Goal: Task Accomplishment & Management: Use online tool/utility

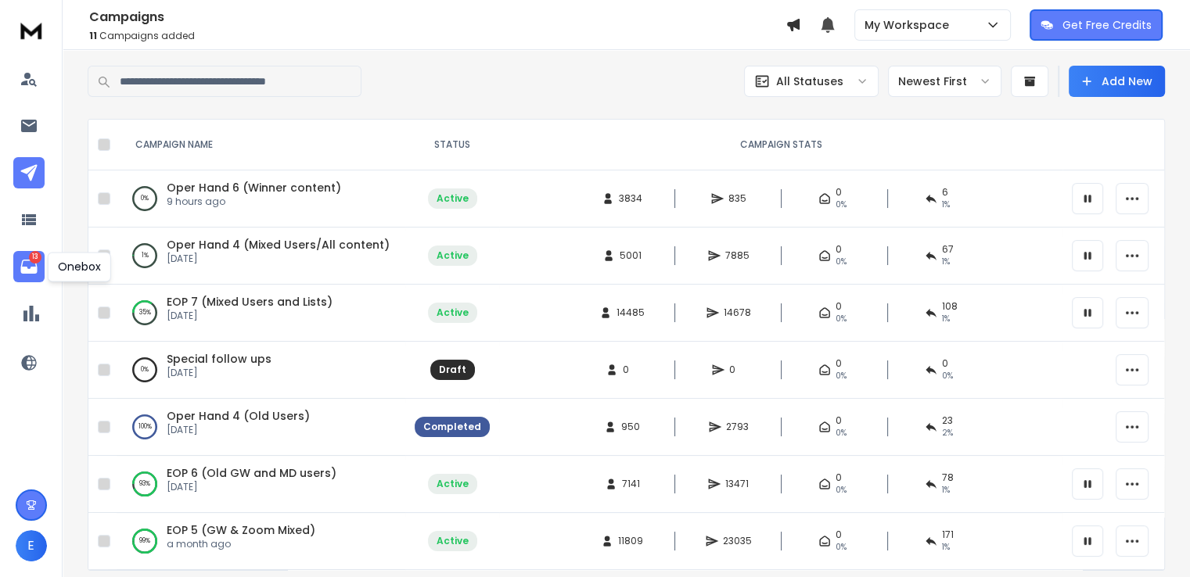
click at [38, 257] on p "13" at bounding box center [35, 257] width 13 height 13
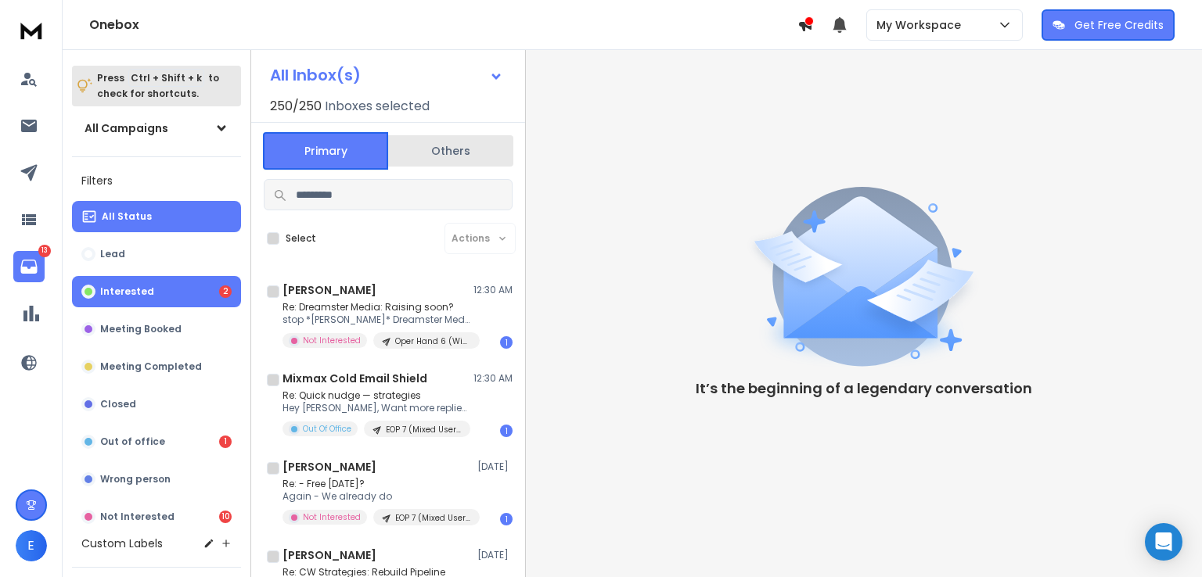
click at [113, 297] on p "Interested" at bounding box center [127, 292] width 54 height 13
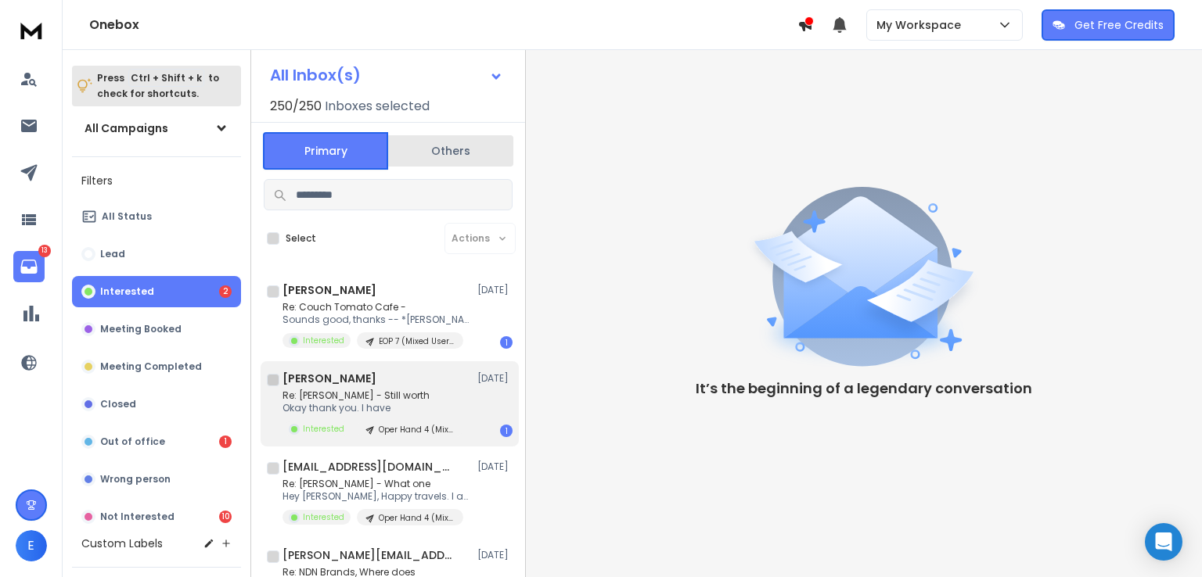
click at [291, 414] on p "Okay thank you. I have" at bounding box center [372, 408] width 181 height 13
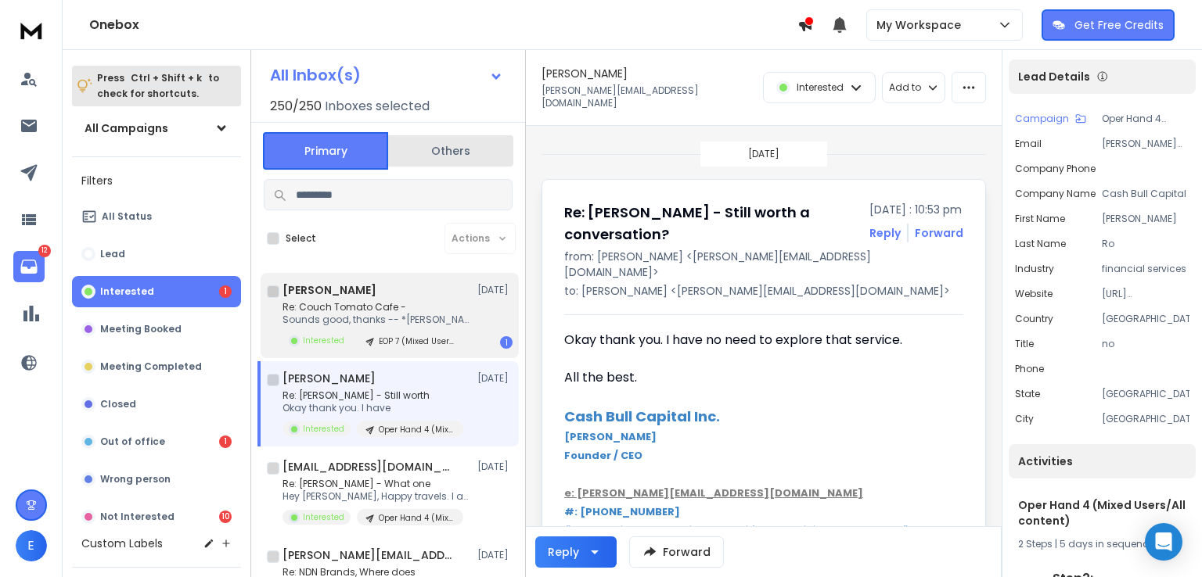
click at [336, 320] on p "Sounds good, thanks -- *[PERSON_NAME]" at bounding box center [376, 320] width 188 height 13
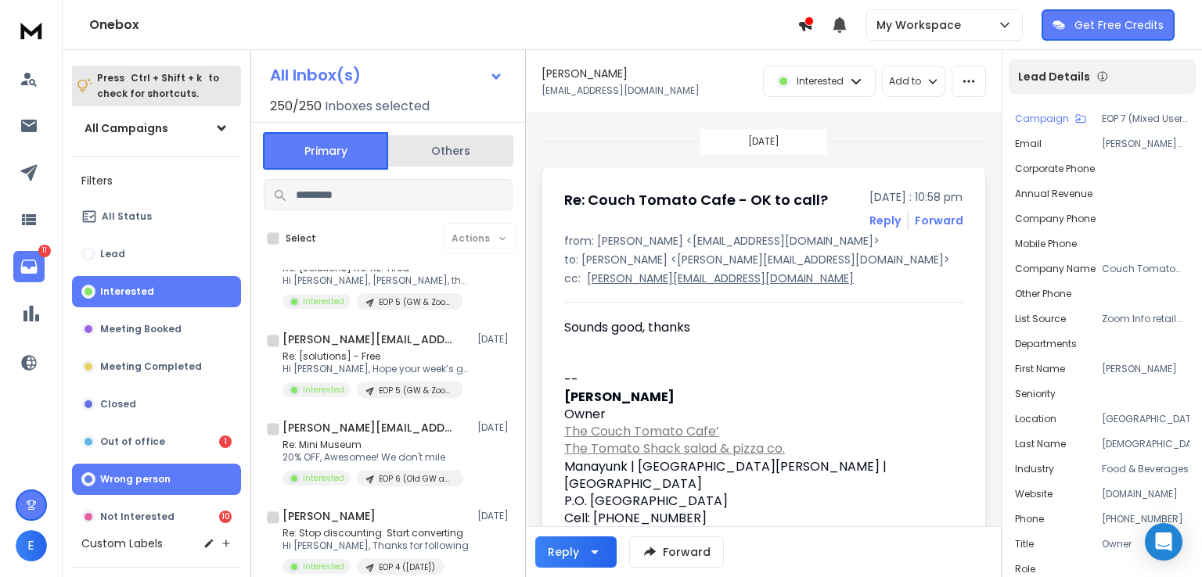
scroll to position [1896, 0]
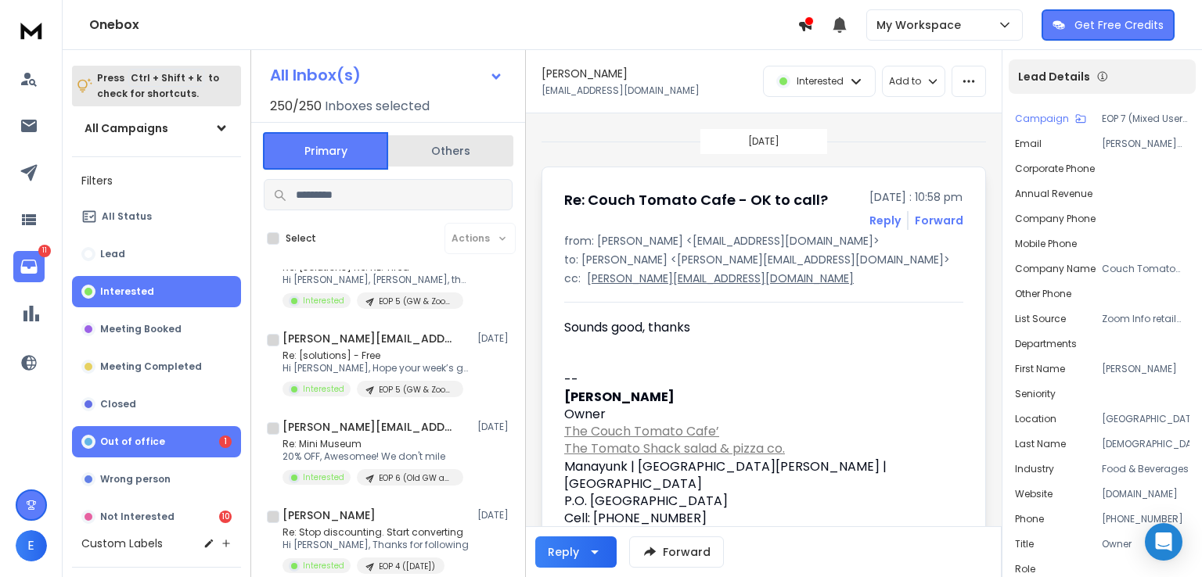
click at [181, 426] on button "Out of office 1" at bounding box center [156, 441] width 169 height 31
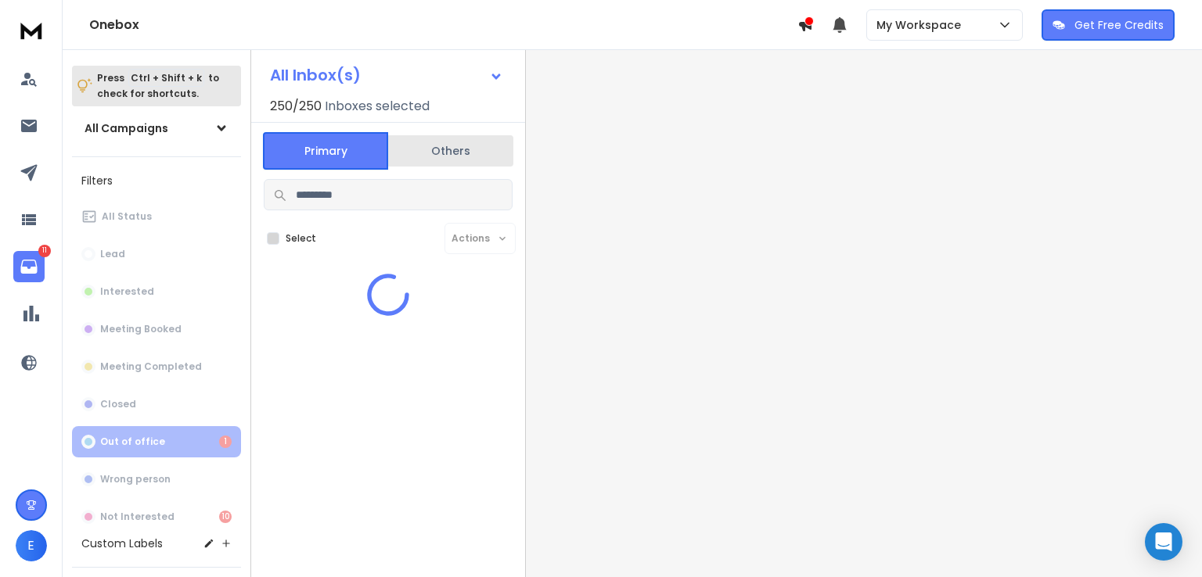
scroll to position [0, 0]
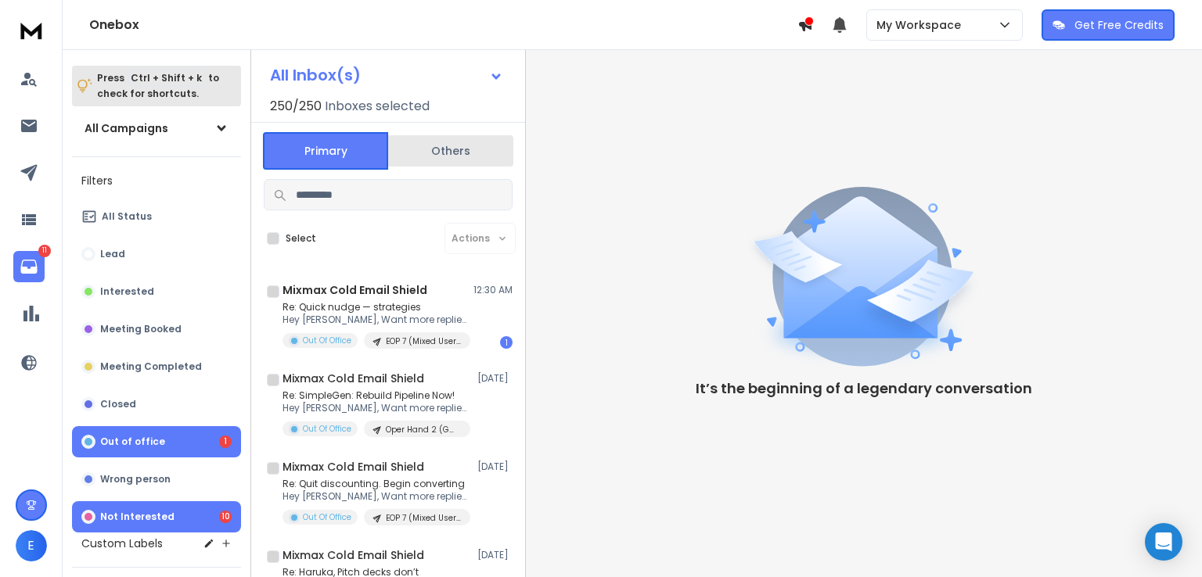
click at [143, 516] on p "Not Interested" at bounding box center [137, 517] width 74 height 13
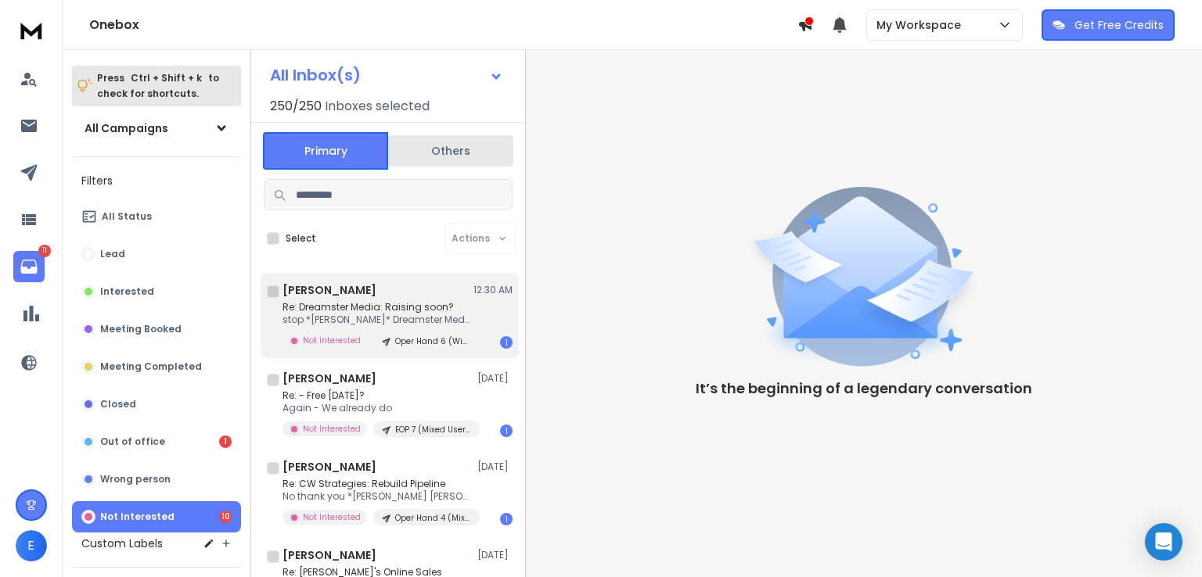
click at [395, 322] on p "stop *[PERSON_NAME]* Dreamster Media" at bounding box center [376, 320] width 188 height 13
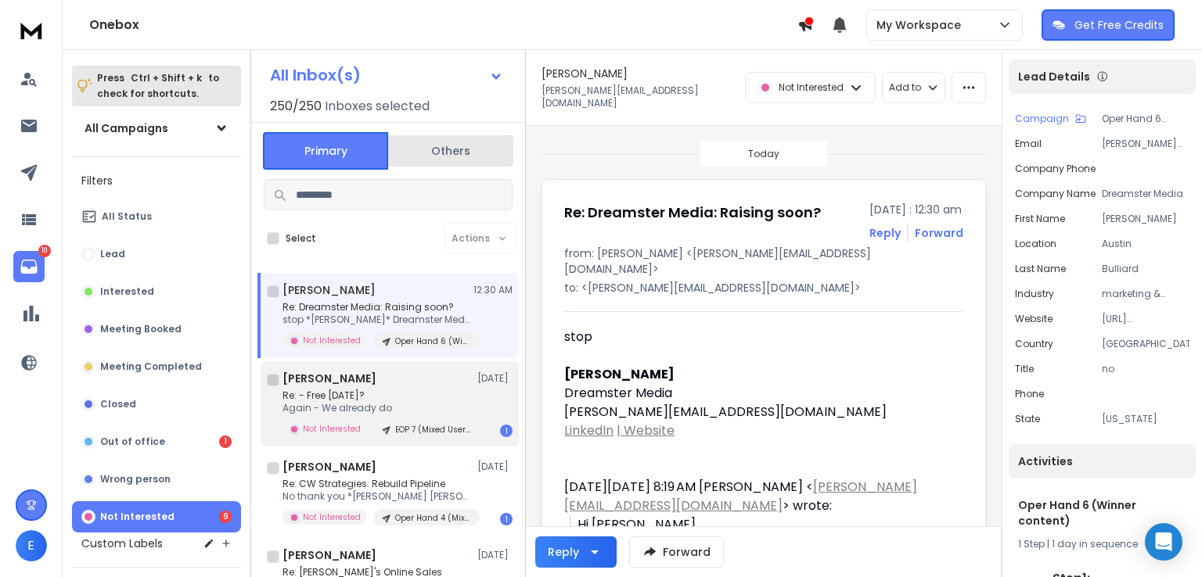
click at [390, 401] on p "Re: - Free [DATE]?" at bounding box center [376, 396] width 188 height 13
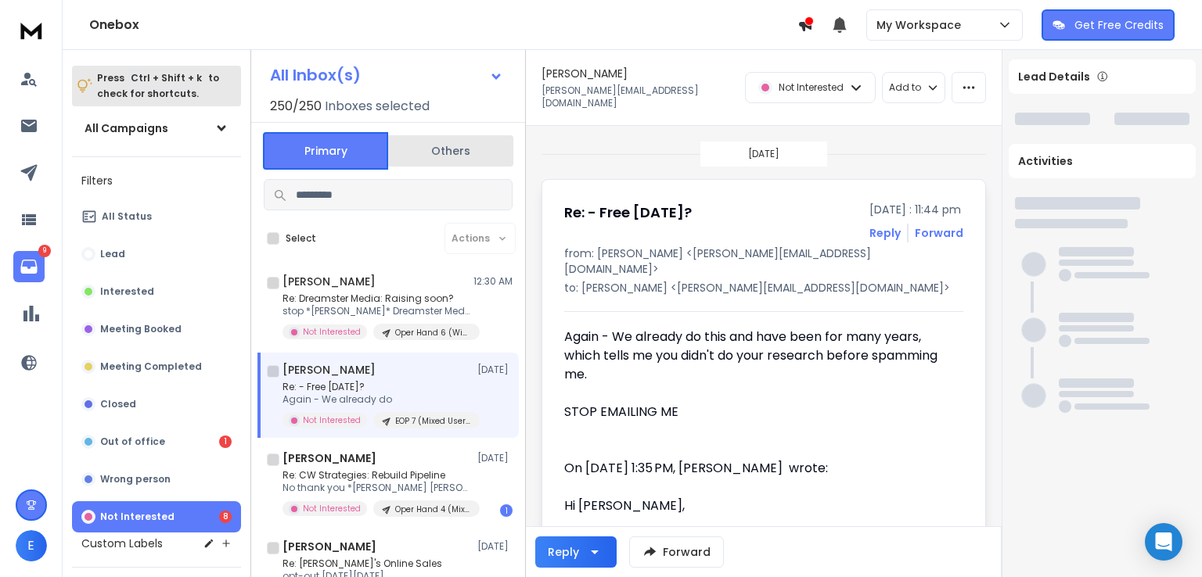
scroll to position [13, 0]
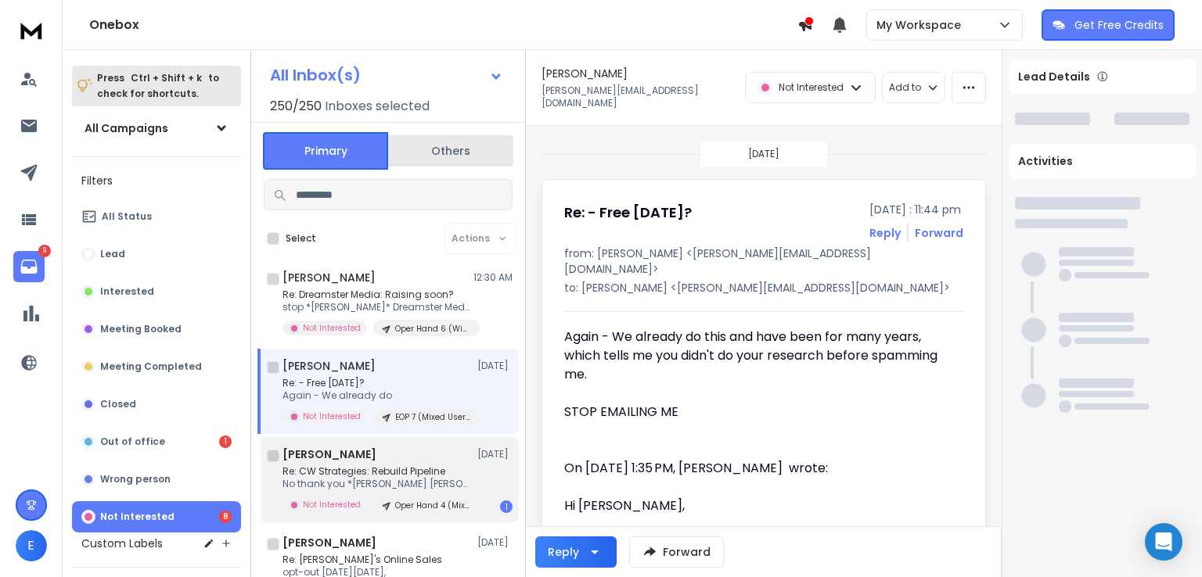
click at [373, 453] on h1 "[PERSON_NAME]" at bounding box center [329, 455] width 94 height 16
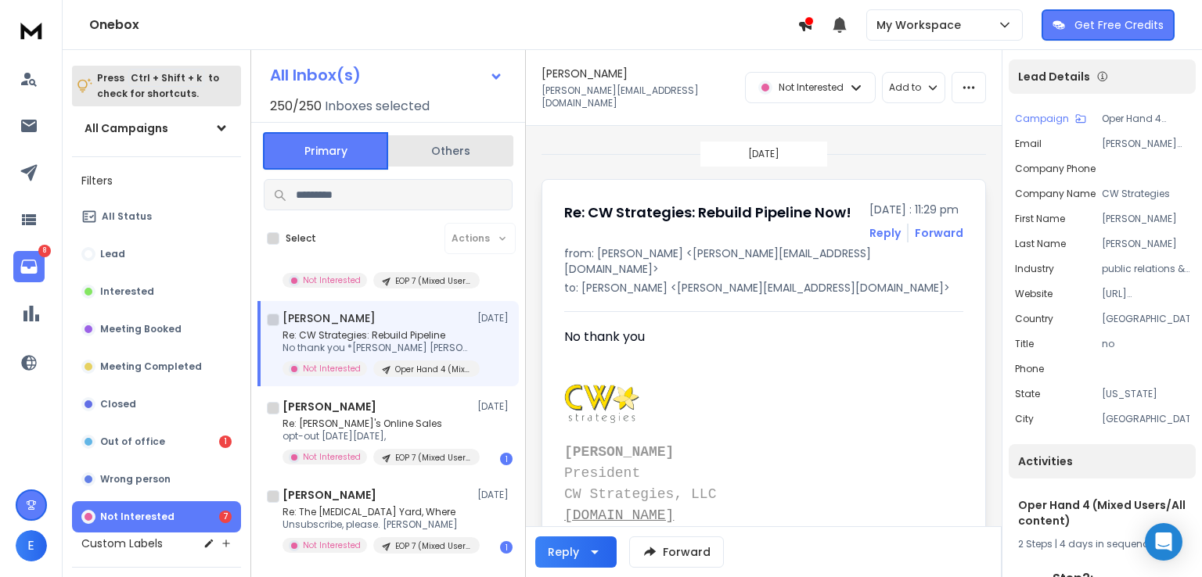
scroll to position [149, 0]
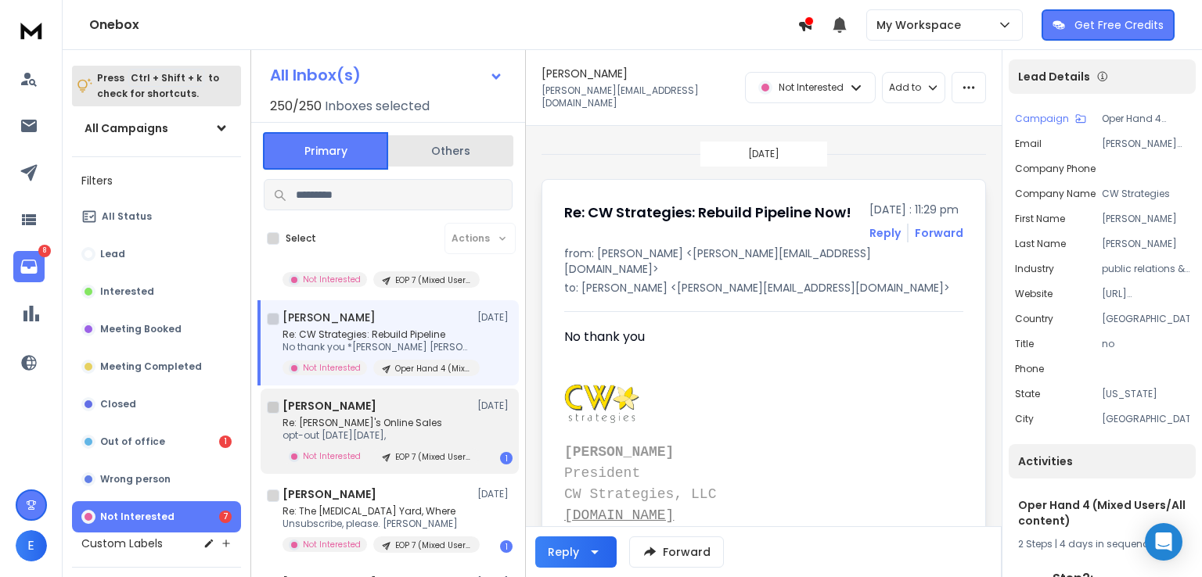
click at [377, 420] on p "Re: [PERSON_NAME]'s Online Sales" at bounding box center [376, 423] width 188 height 13
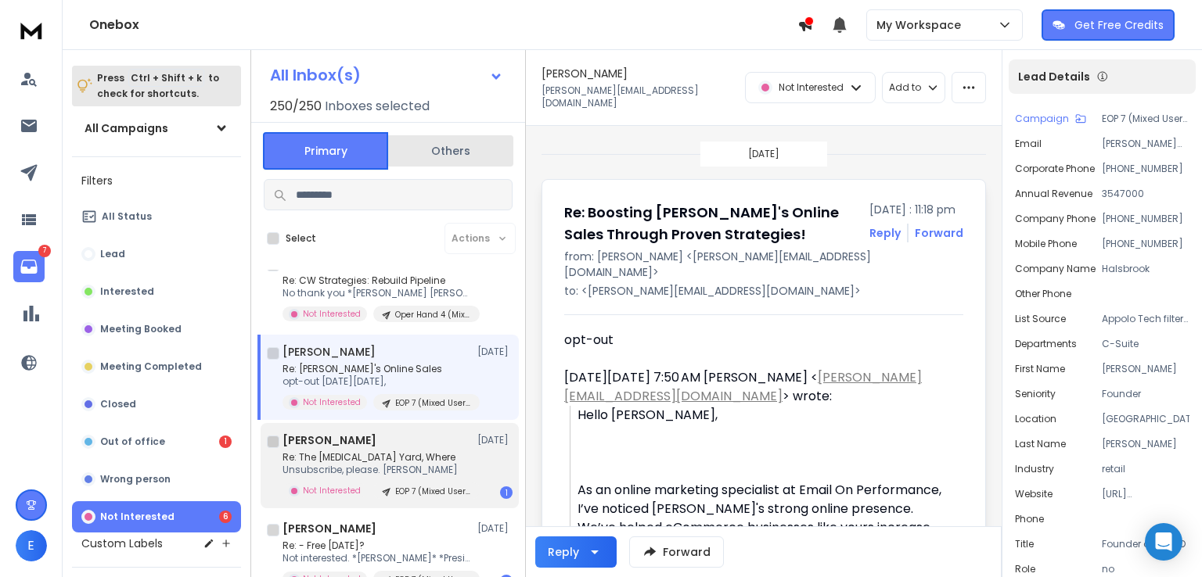
scroll to position [266, 0]
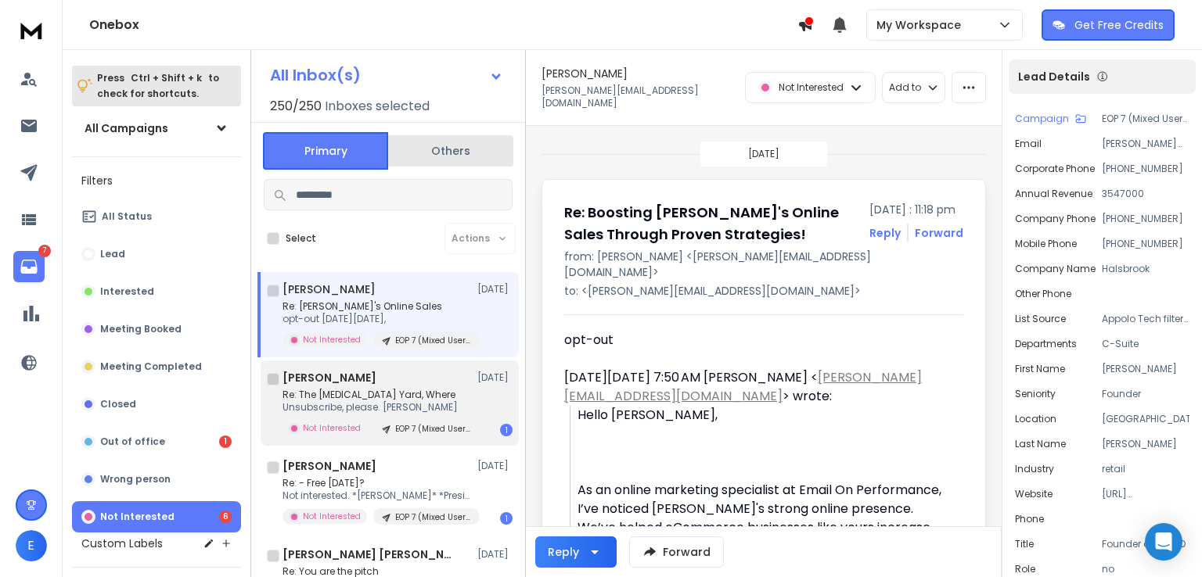
click at [380, 404] on p "Unsubscribe, please. [PERSON_NAME]" at bounding box center [376, 407] width 188 height 13
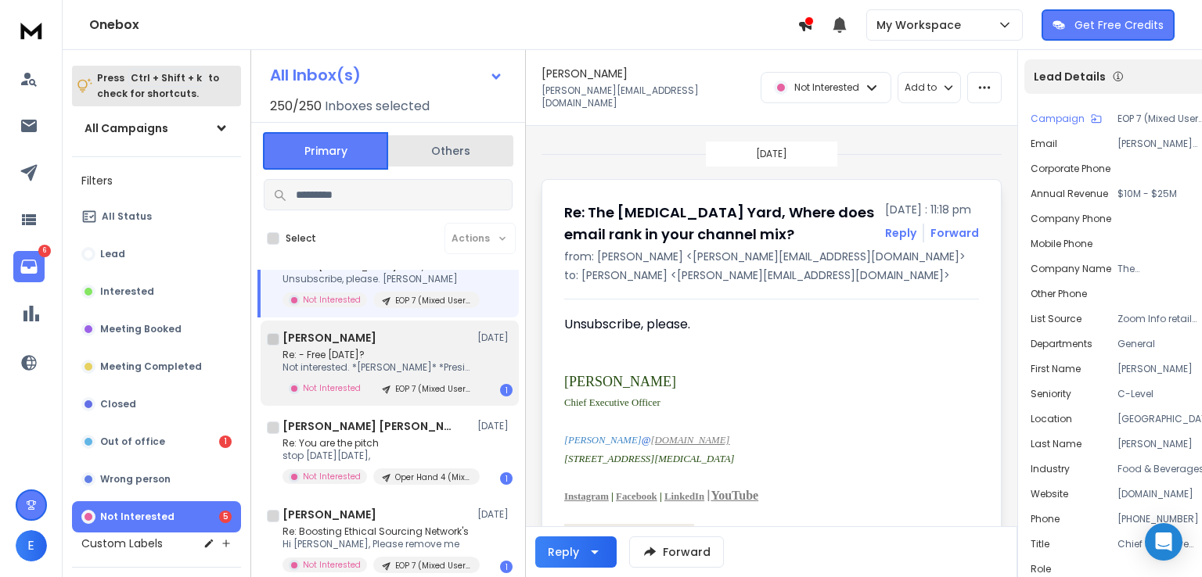
scroll to position [395, 0]
click at [374, 351] on p "Re: - Free [DATE]?" at bounding box center [376, 354] width 188 height 13
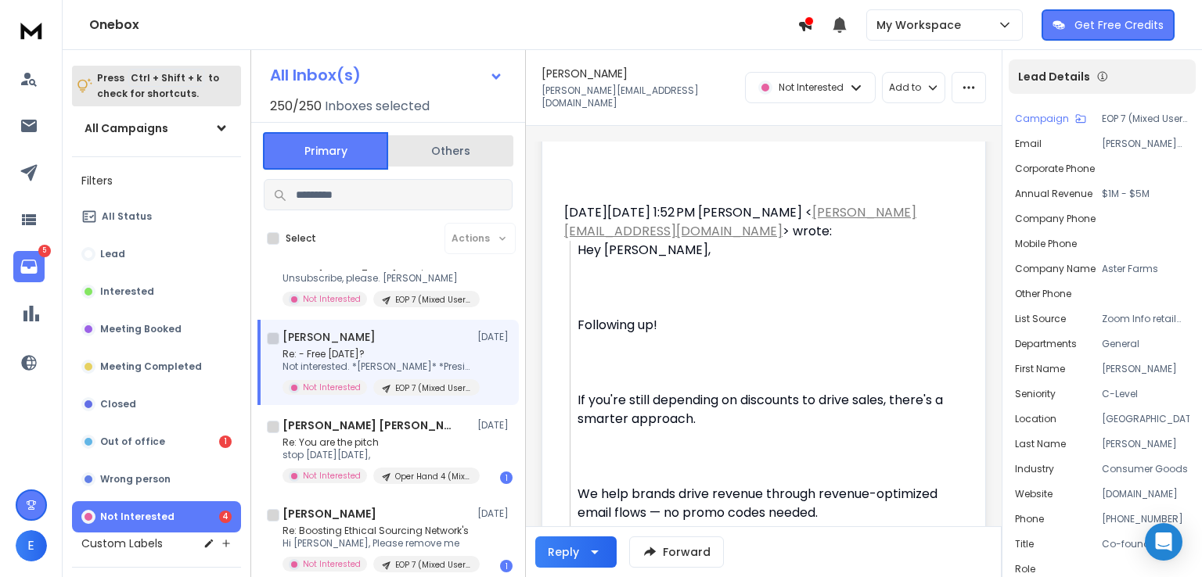
scroll to position [333, 0]
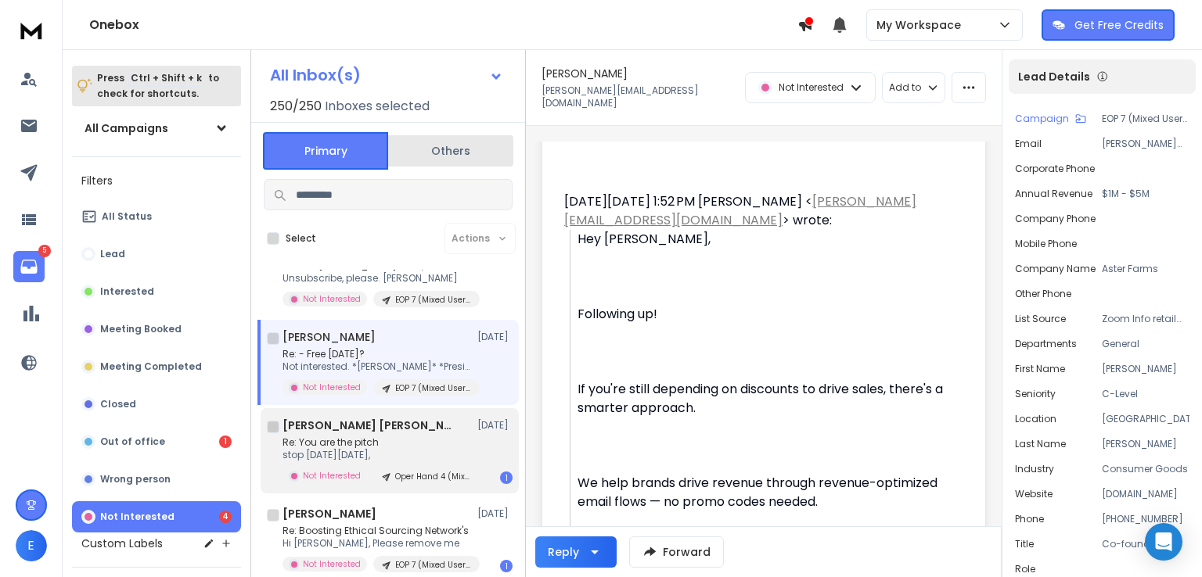
click at [447, 411] on div "[PERSON_NAME] [PERSON_NAME] [DATE] Re: You are the pitch stop [DATE][DATE], Not…" at bounding box center [389, 450] width 258 height 85
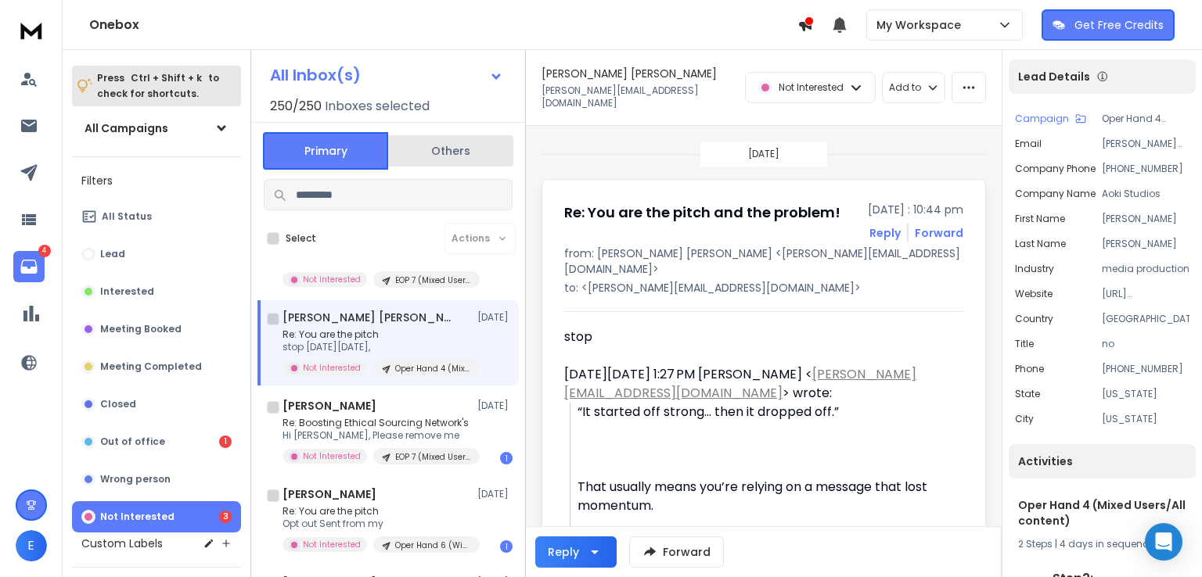
scroll to position [550, 0]
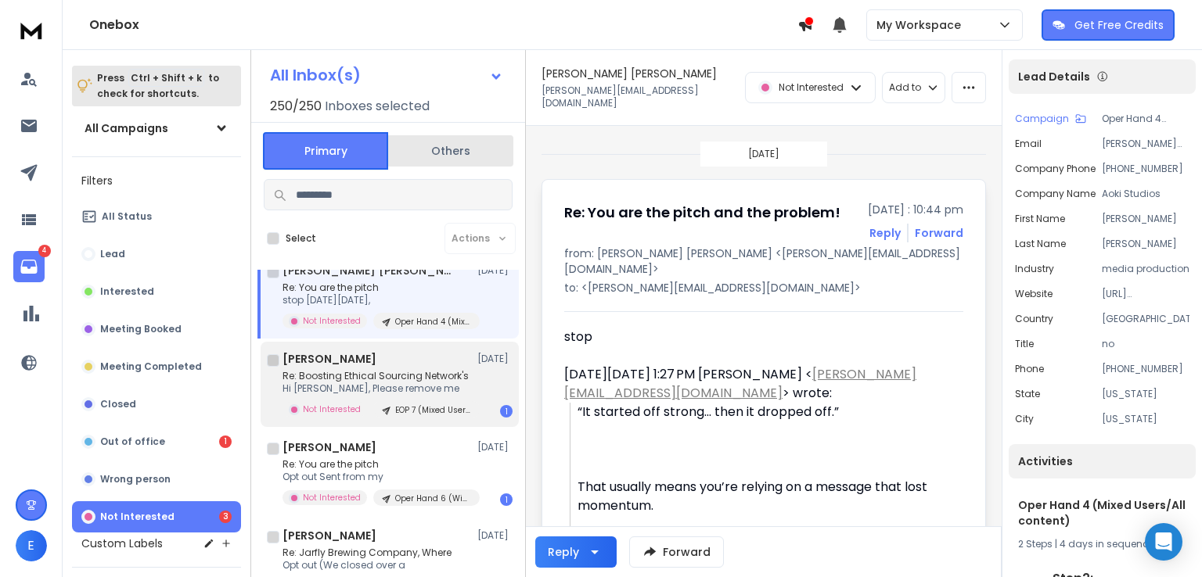
click at [430, 360] on div "[PERSON_NAME] [DATE]" at bounding box center [397, 359] width 230 height 16
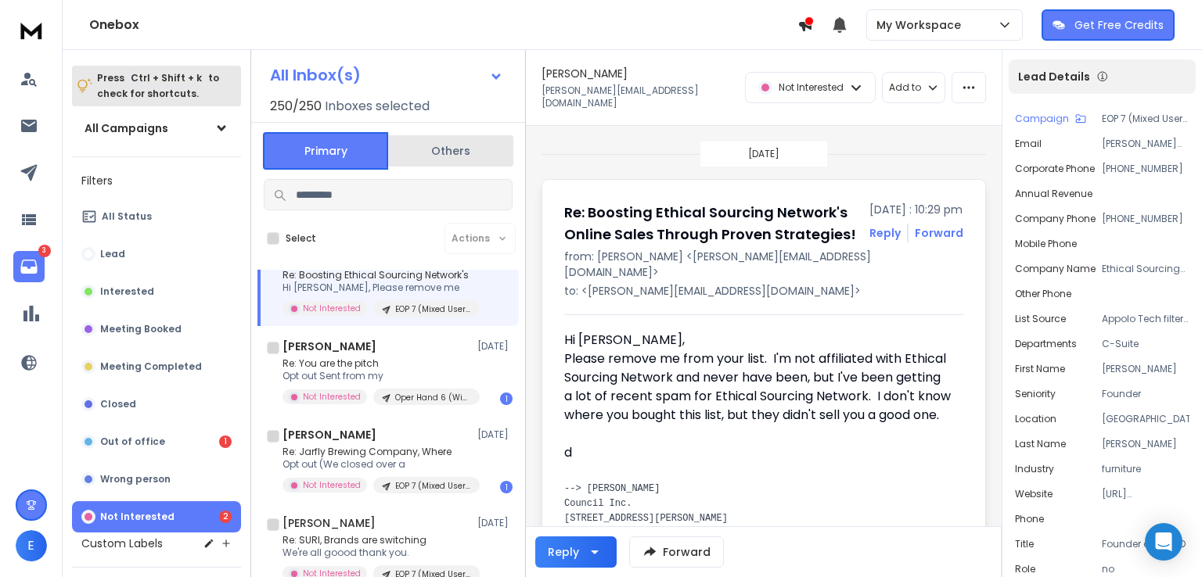
scroll to position [654, 0]
click at [430, 360] on p "Re: You are the pitch" at bounding box center [376, 360] width 188 height 13
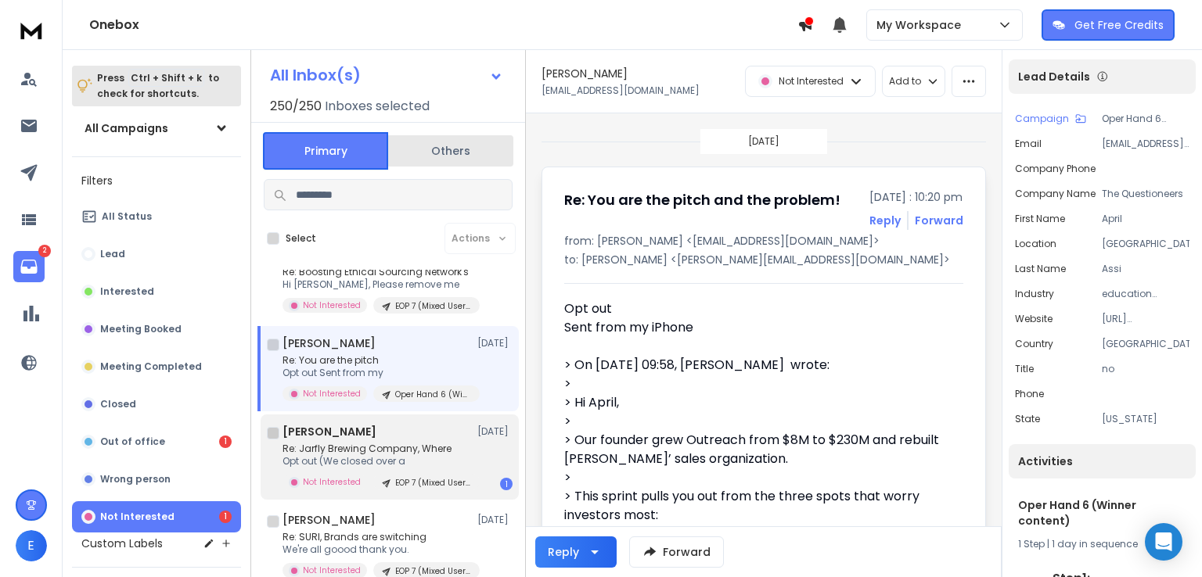
click at [391, 459] on p "Opt out (We closed over a" at bounding box center [376, 461] width 188 height 13
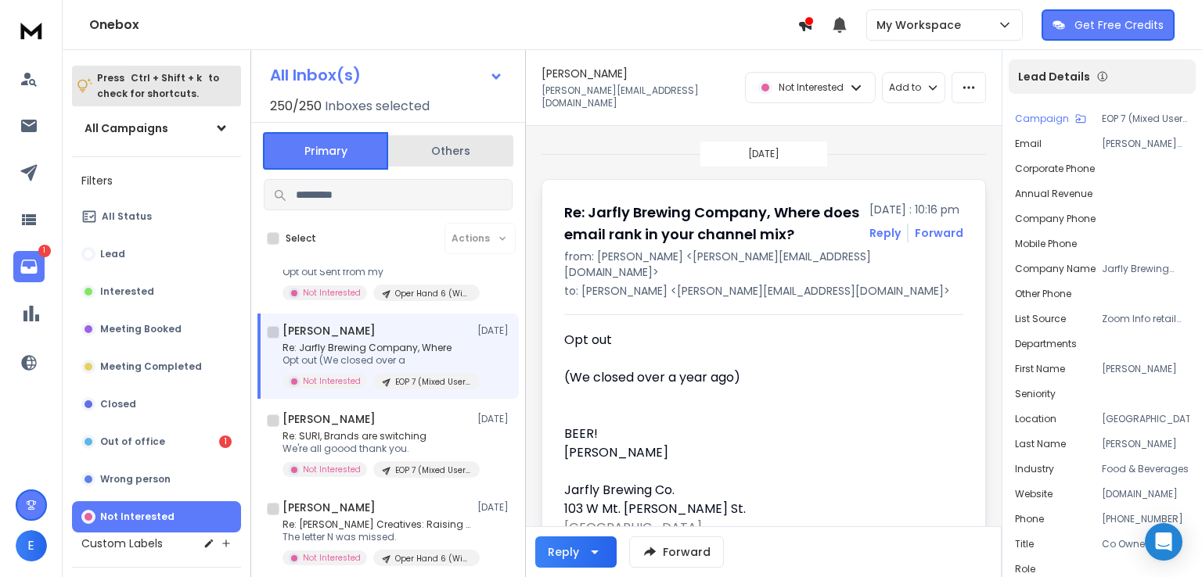
scroll to position [757, 0]
click at [209, 433] on button "Out of office 1" at bounding box center [156, 441] width 169 height 31
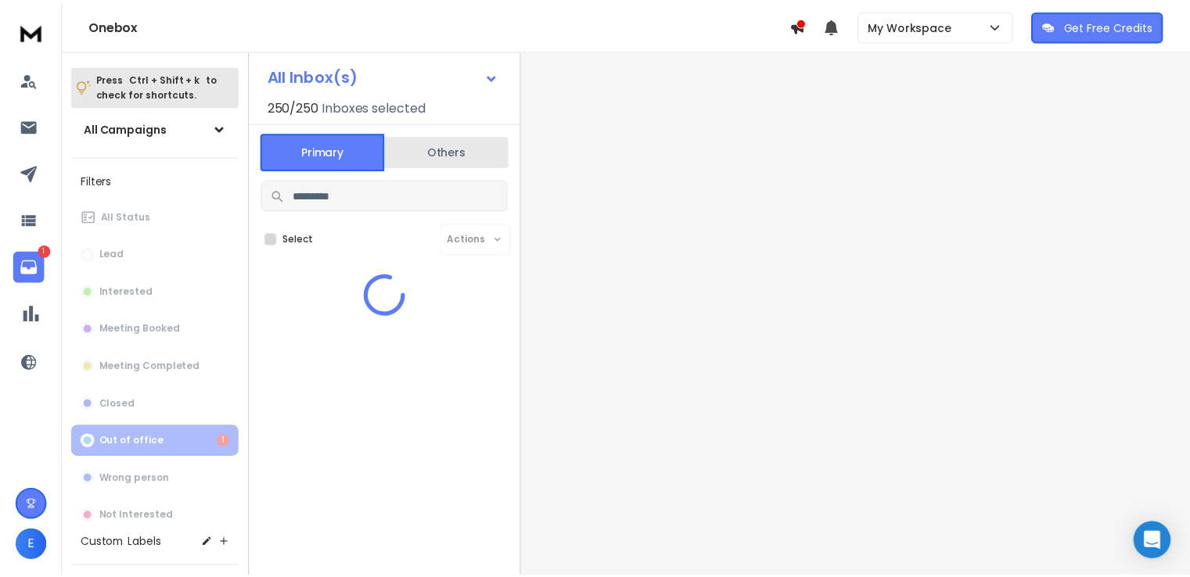
scroll to position [0, 0]
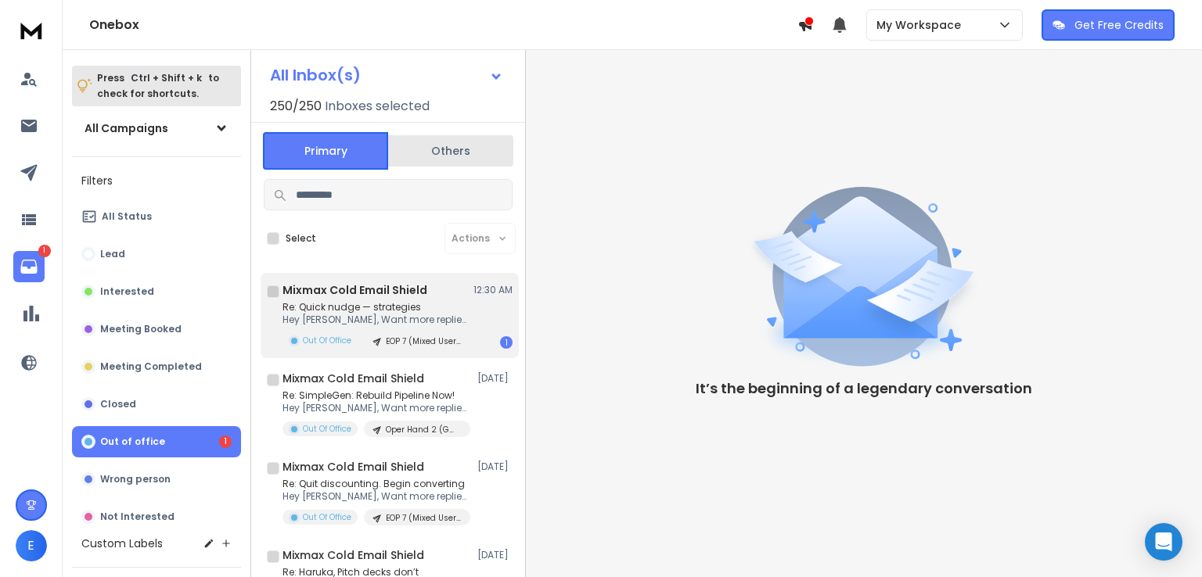
click at [348, 282] on h1 "Mixmax Cold Email Shield" at bounding box center [354, 290] width 145 height 16
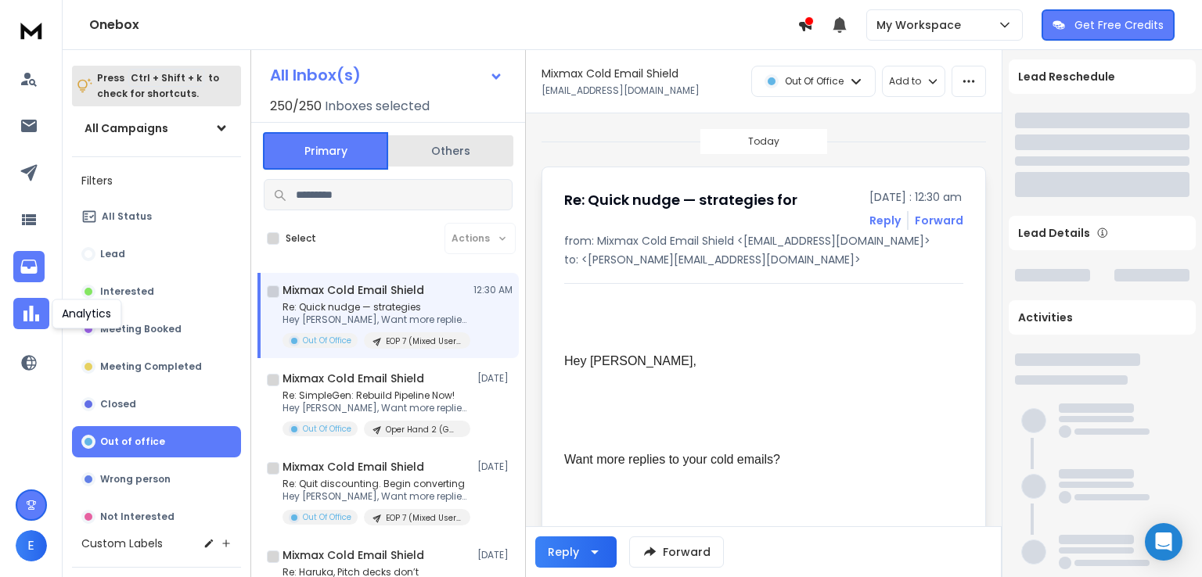
click at [23, 318] on icon at bounding box center [31, 314] width 16 height 16
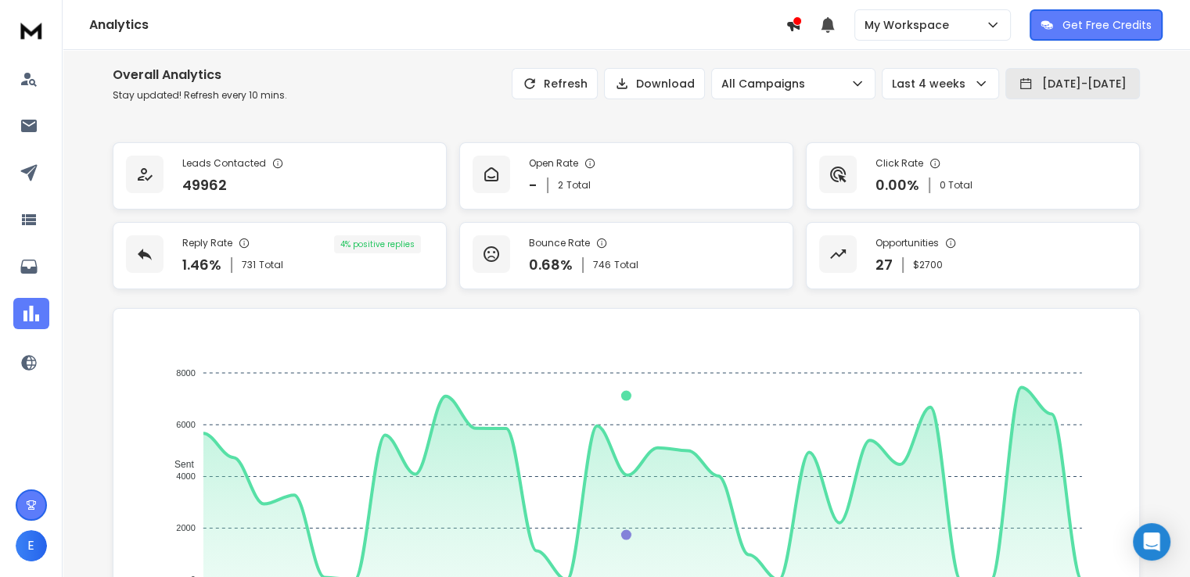
click at [1033, 85] on button "[DATE] - [DATE]" at bounding box center [1072, 83] width 135 height 31
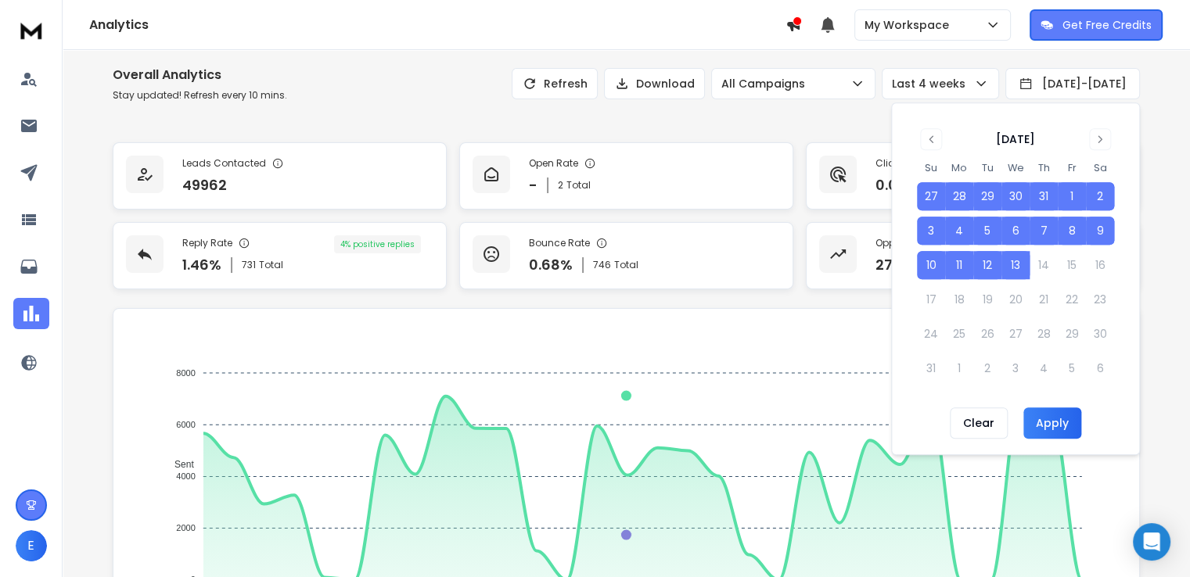
click at [1004, 266] on button "13" at bounding box center [1015, 265] width 28 height 28
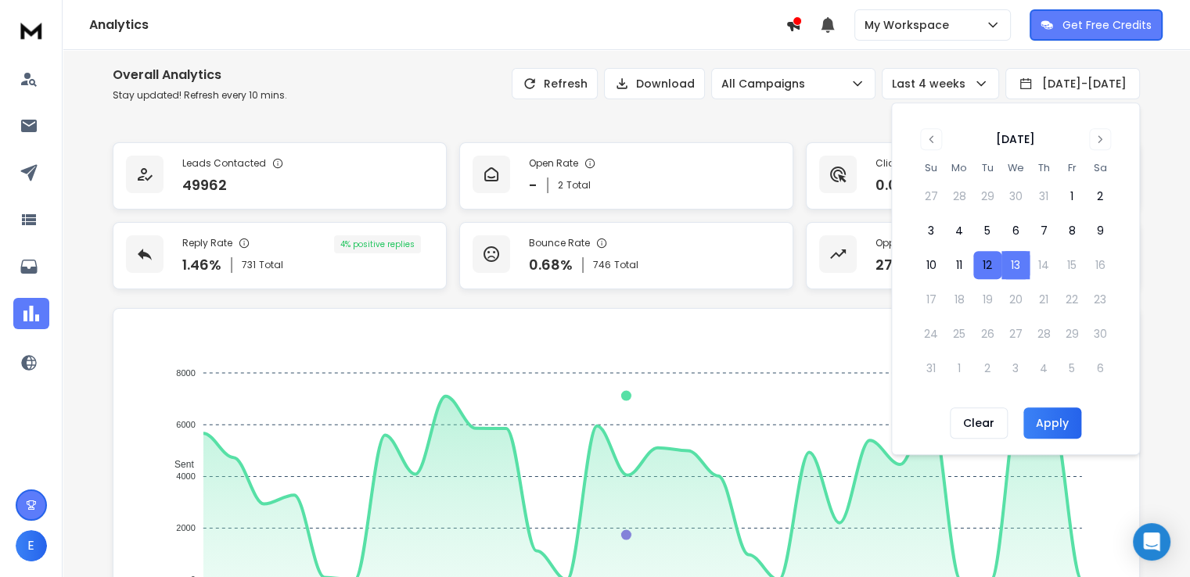
click at [996, 263] on button "12" at bounding box center [987, 265] width 28 height 28
click at [1069, 420] on button "Apply" at bounding box center [1052, 423] width 58 height 31
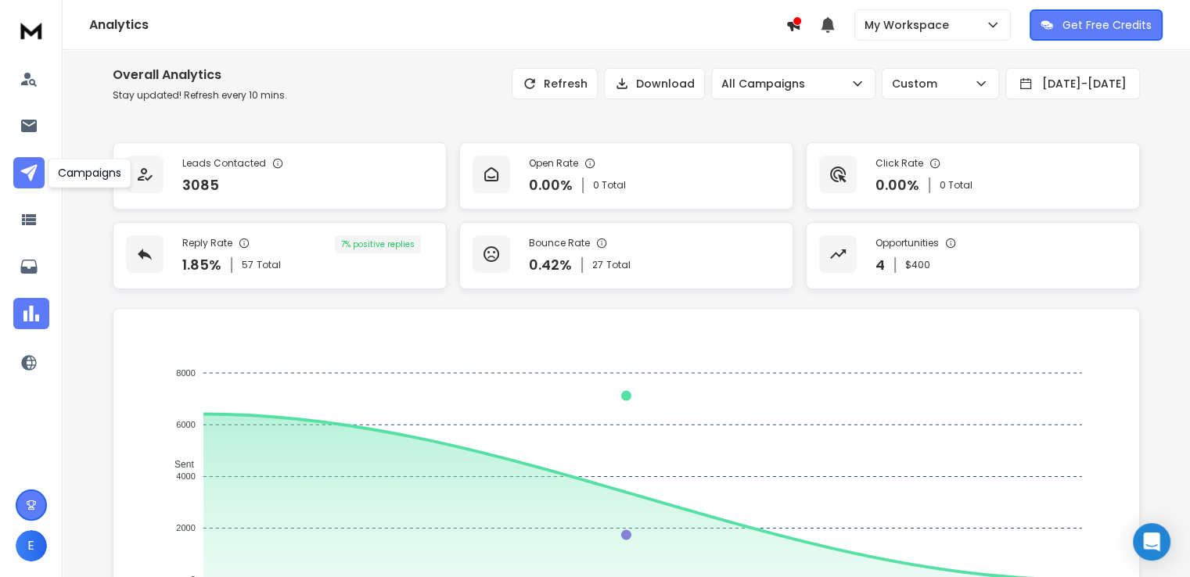
click at [31, 173] on icon at bounding box center [28, 172] width 16 height 16
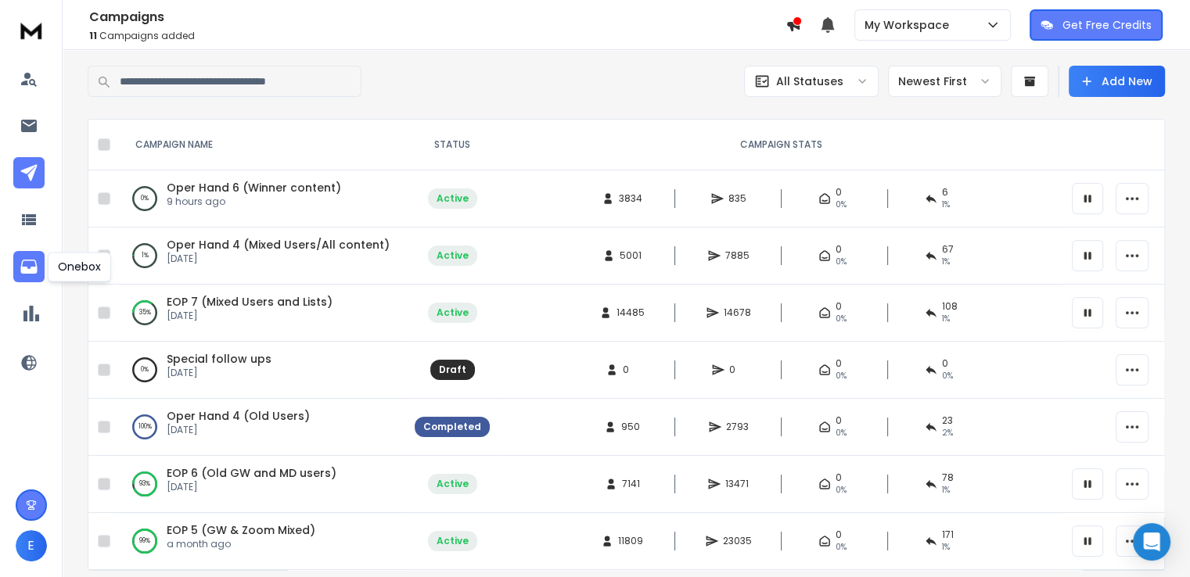
click at [20, 257] on icon at bounding box center [29, 266] width 19 height 19
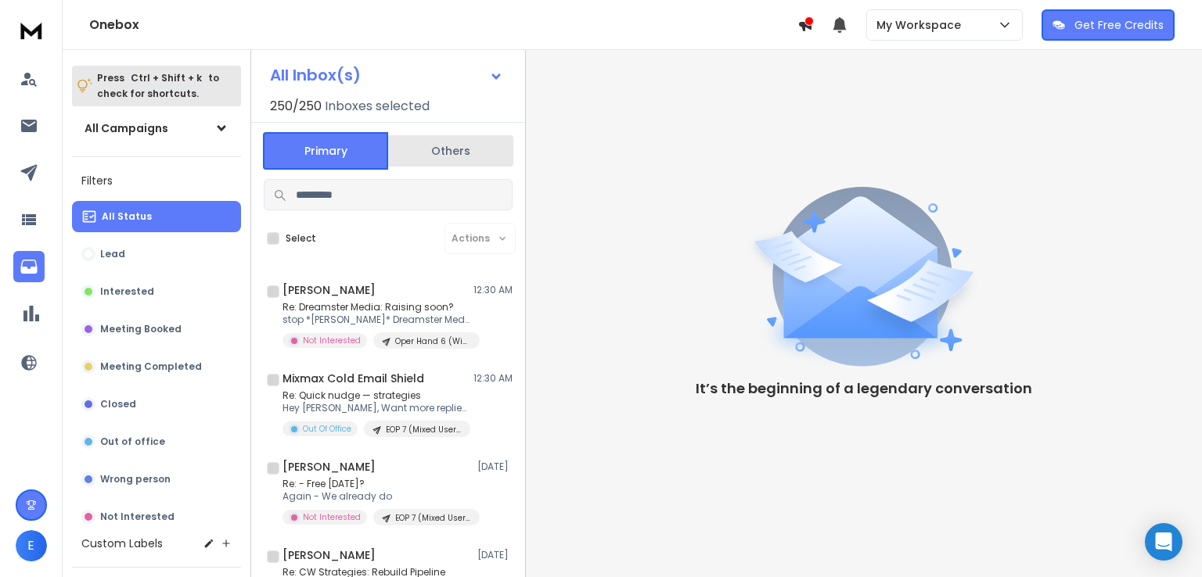
click at [176, 302] on button "Interested" at bounding box center [156, 291] width 169 height 31
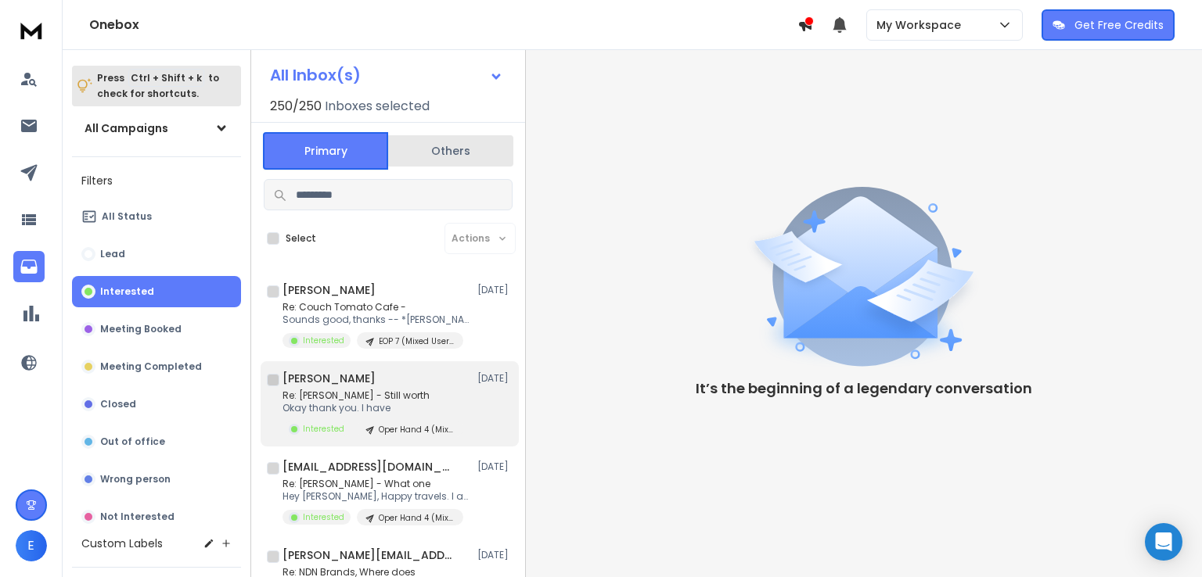
click at [325, 367] on div "[PERSON_NAME] [DATE] Re: [PERSON_NAME] - Still worth Okay thank you. I have Int…" at bounding box center [389, 403] width 258 height 85
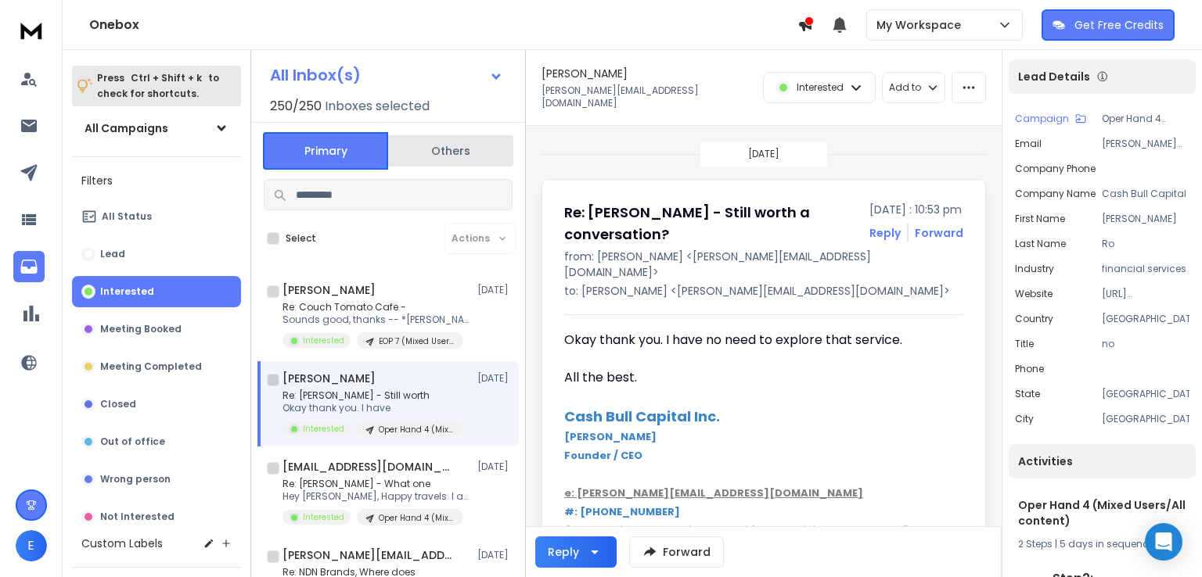
click at [833, 88] on div "Interested" at bounding box center [818, 88] width 111 height 30
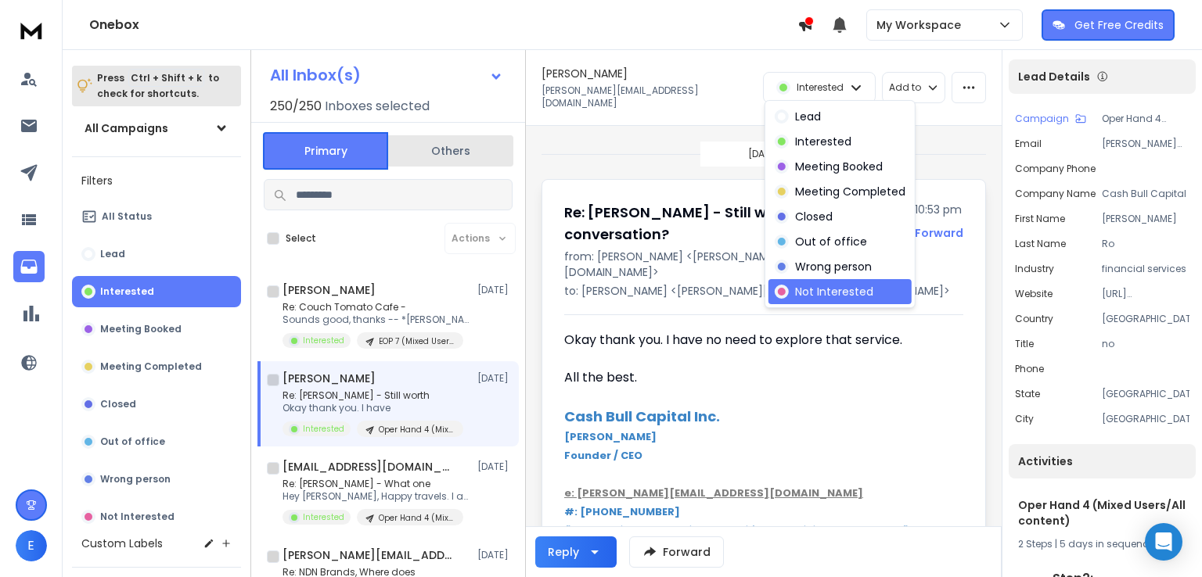
click at [803, 284] on p "Not Interested" at bounding box center [834, 292] width 78 height 16
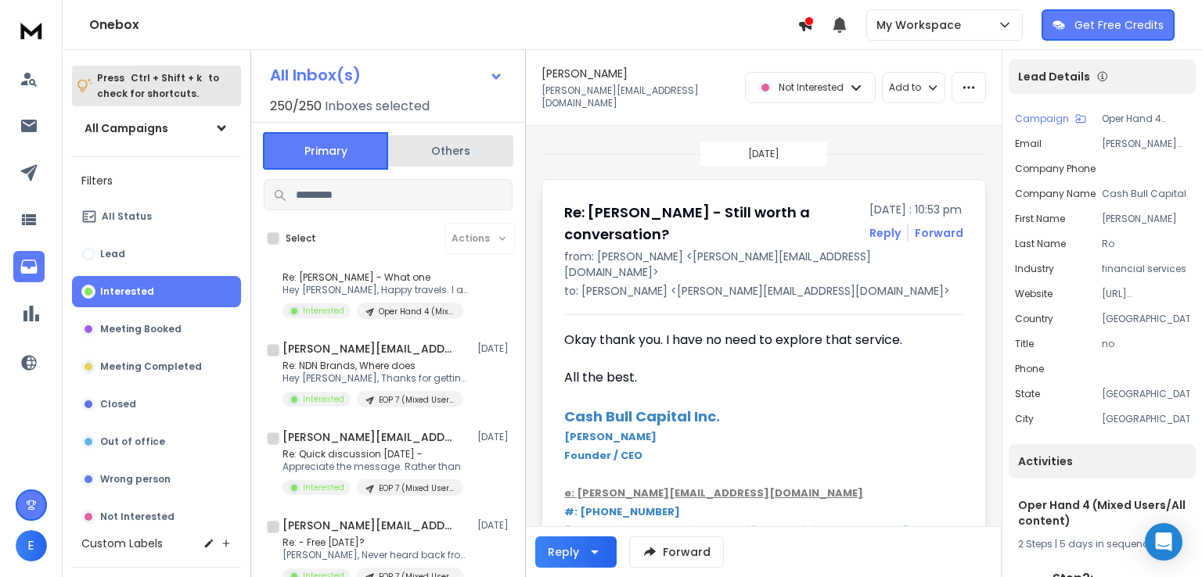
scroll to position [207, 0]
click at [440, 341] on div "[PERSON_NAME][EMAIL_ADDRESS][DOMAIN_NAME] +1 [DATE]" at bounding box center [397, 349] width 230 height 16
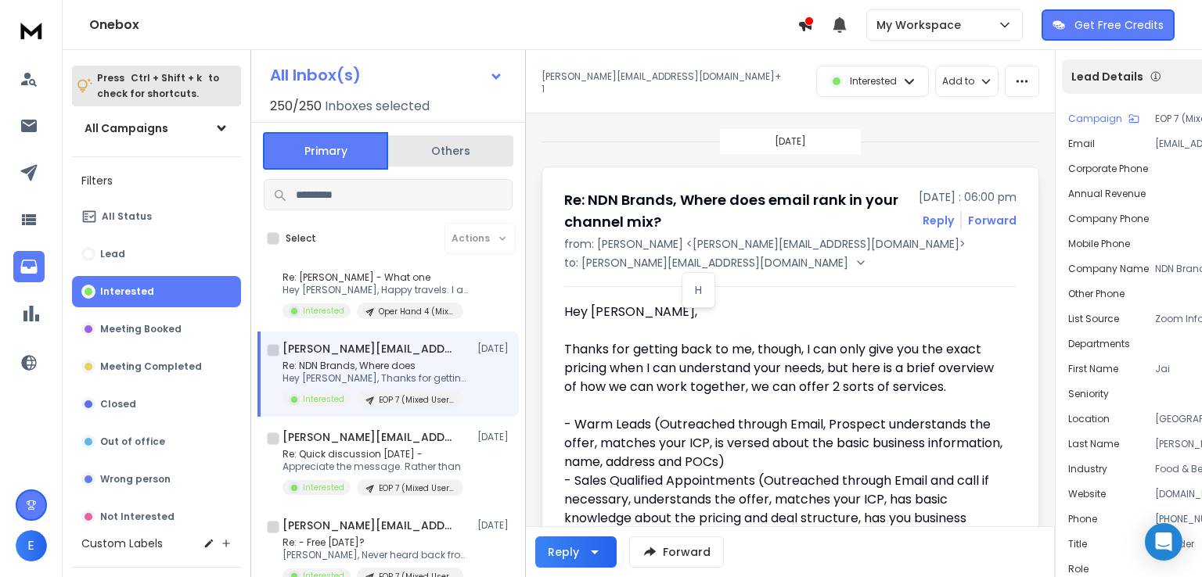
click at [857, 264] on icon at bounding box center [860, 262] width 6 height 3
click at [857, 262] on icon at bounding box center [860, 262] width 6 height 3
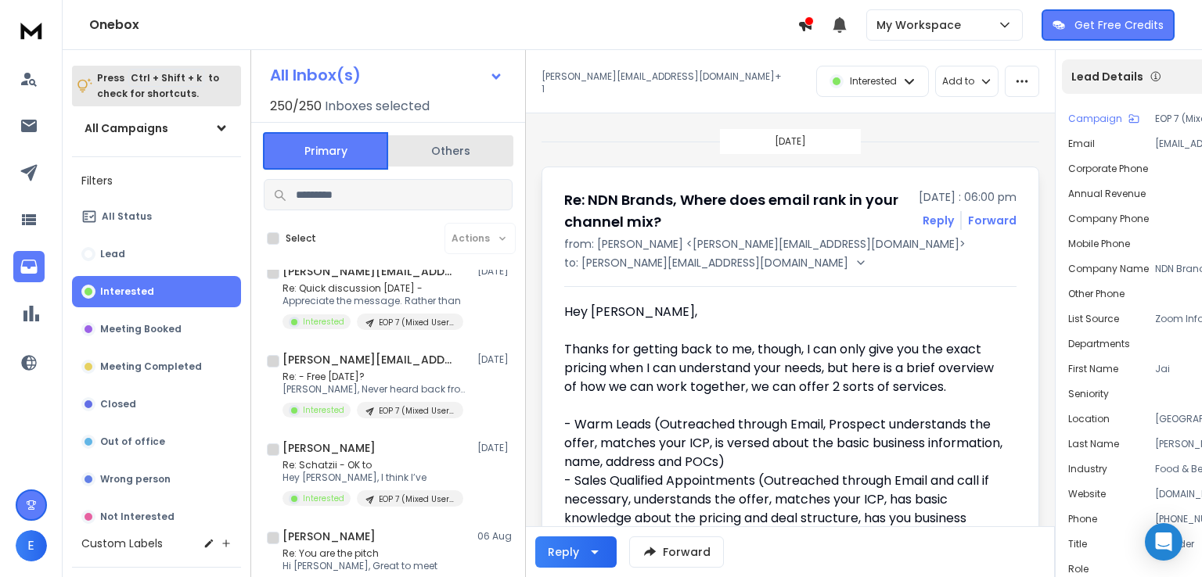
scroll to position [375, 0]
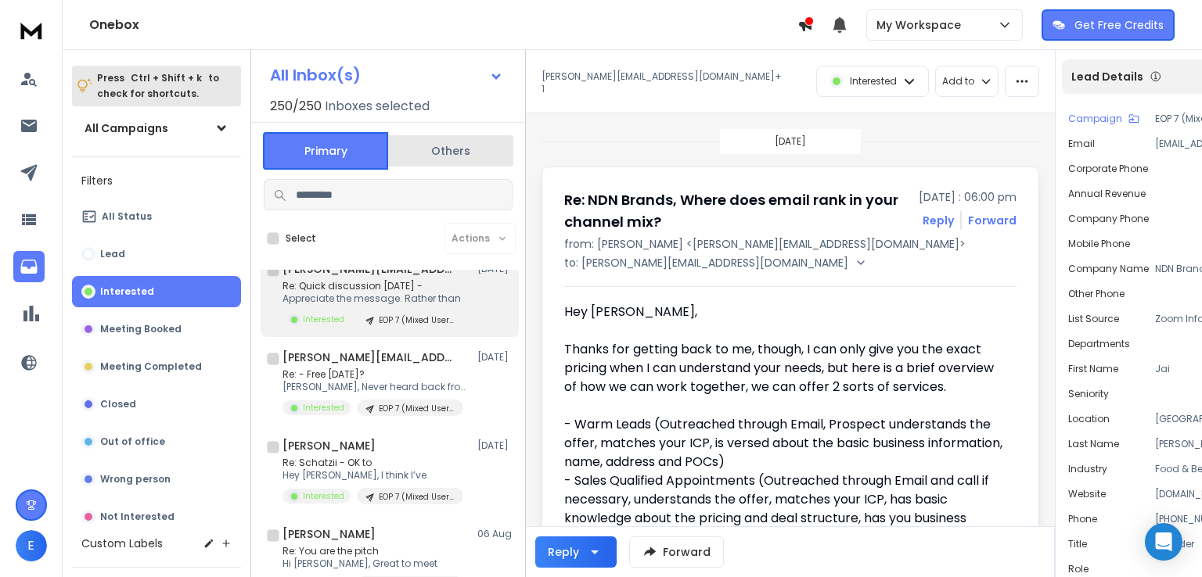
click at [376, 280] on p "Re: Quick discussion [DATE] -" at bounding box center [372, 286] width 181 height 13
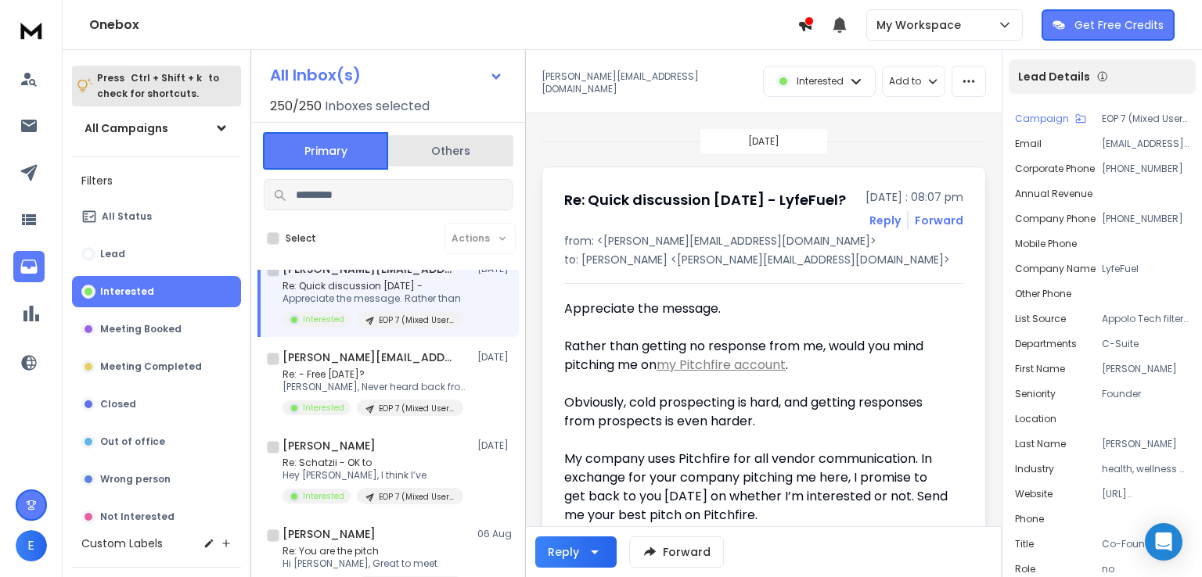
click at [843, 89] on div "Interested" at bounding box center [818, 81] width 111 height 30
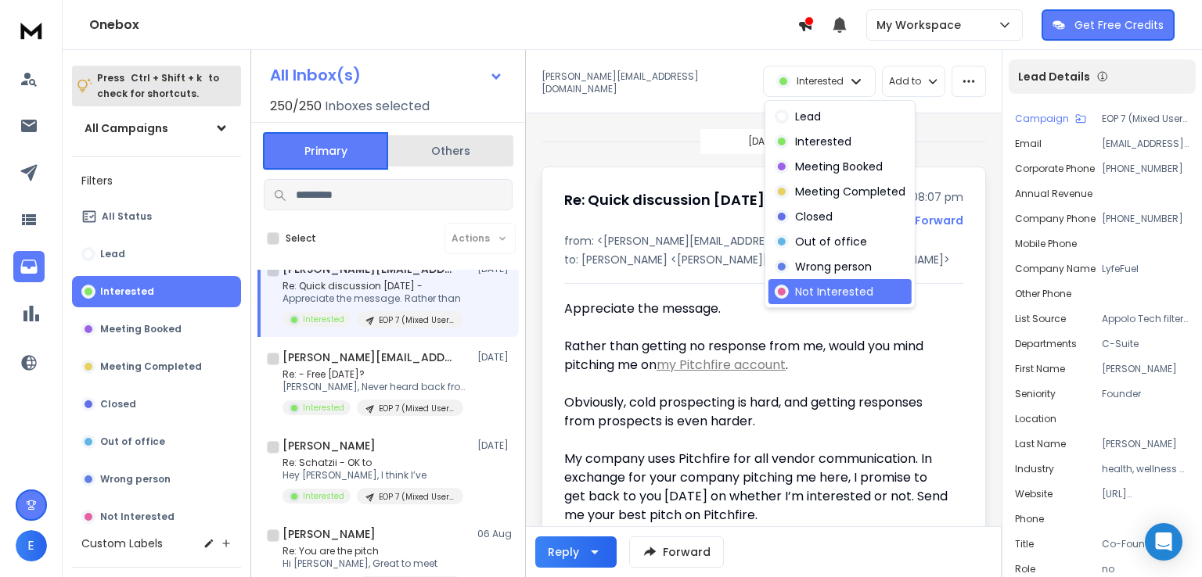
click at [806, 289] on p "Not Interested" at bounding box center [834, 292] width 78 height 16
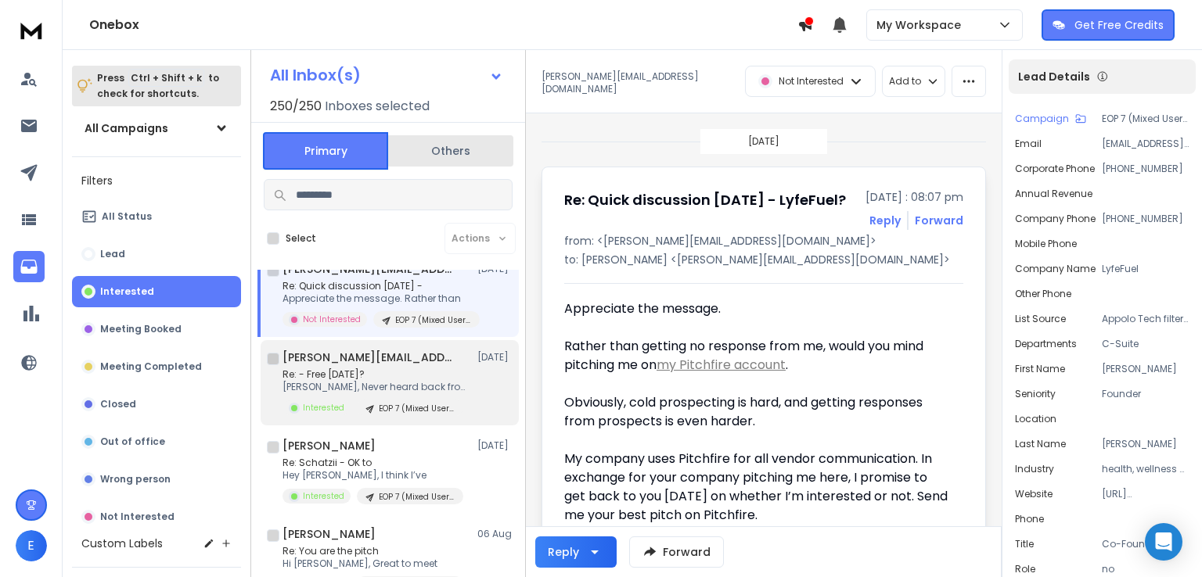
click at [441, 389] on p "[PERSON_NAME], Never heard back from you," at bounding box center [376, 387] width 188 height 13
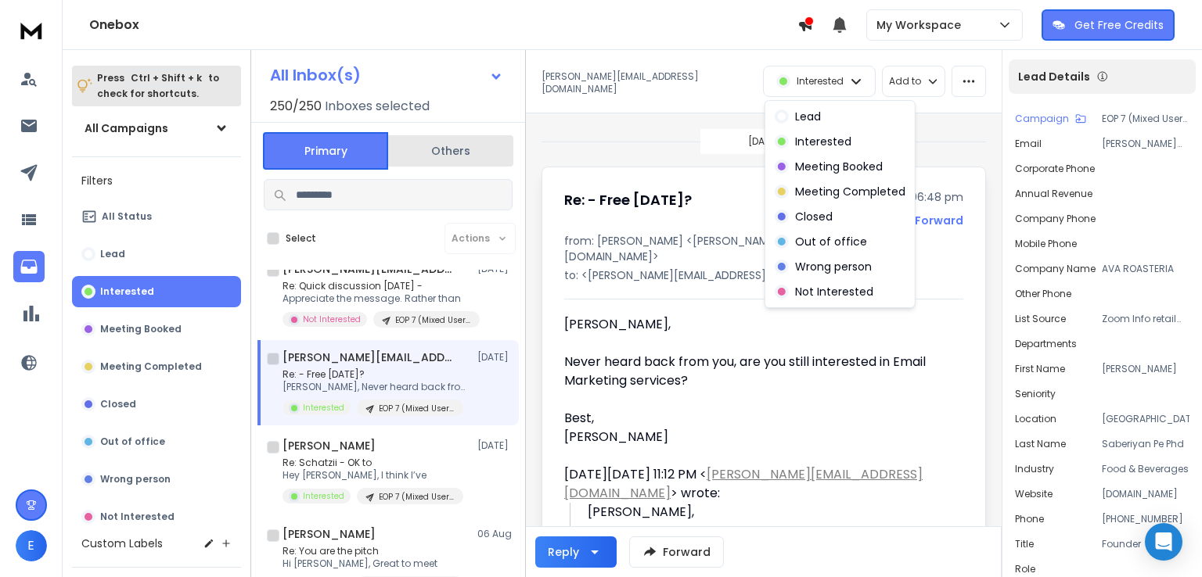
click at [814, 88] on div "Interested" at bounding box center [818, 81] width 111 height 30
click at [810, 279] on div "Not Interested" at bounding box center [839, 291] width 143 height 25
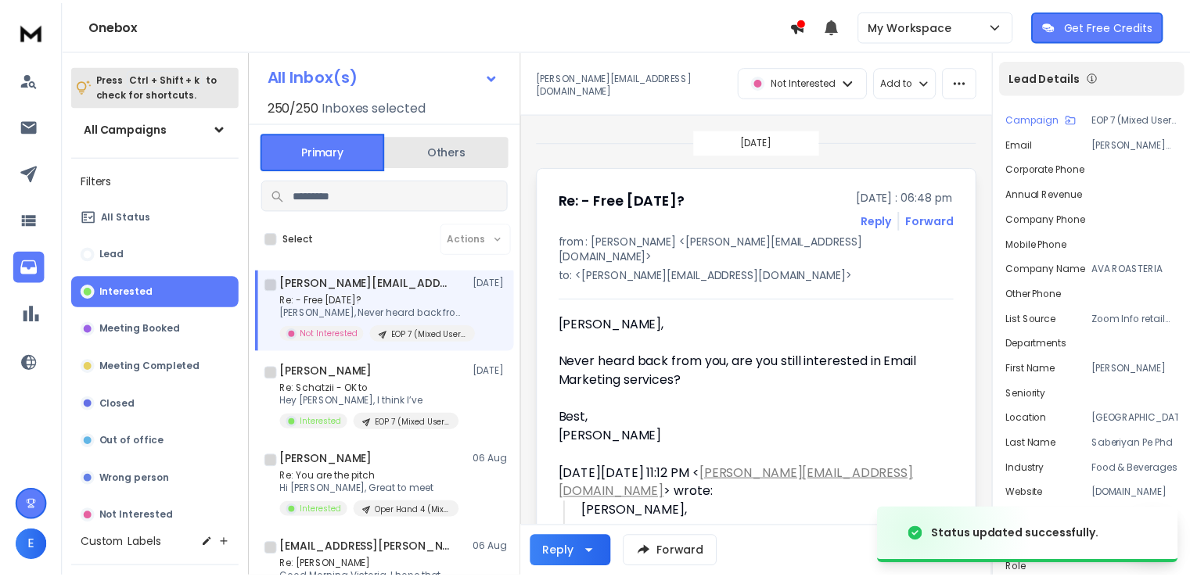
scroll to position [452, 0]
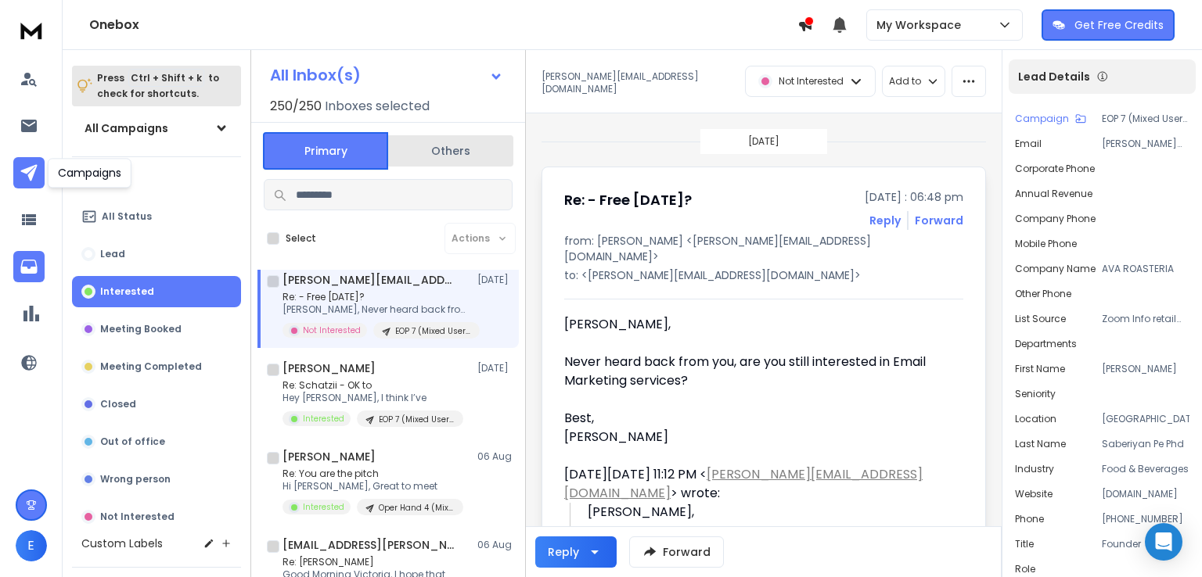
click at [31, 174] on icon at bounding box center [28, 172] width 16 height 16
